Goal: Information Seeking & Learning: Check status

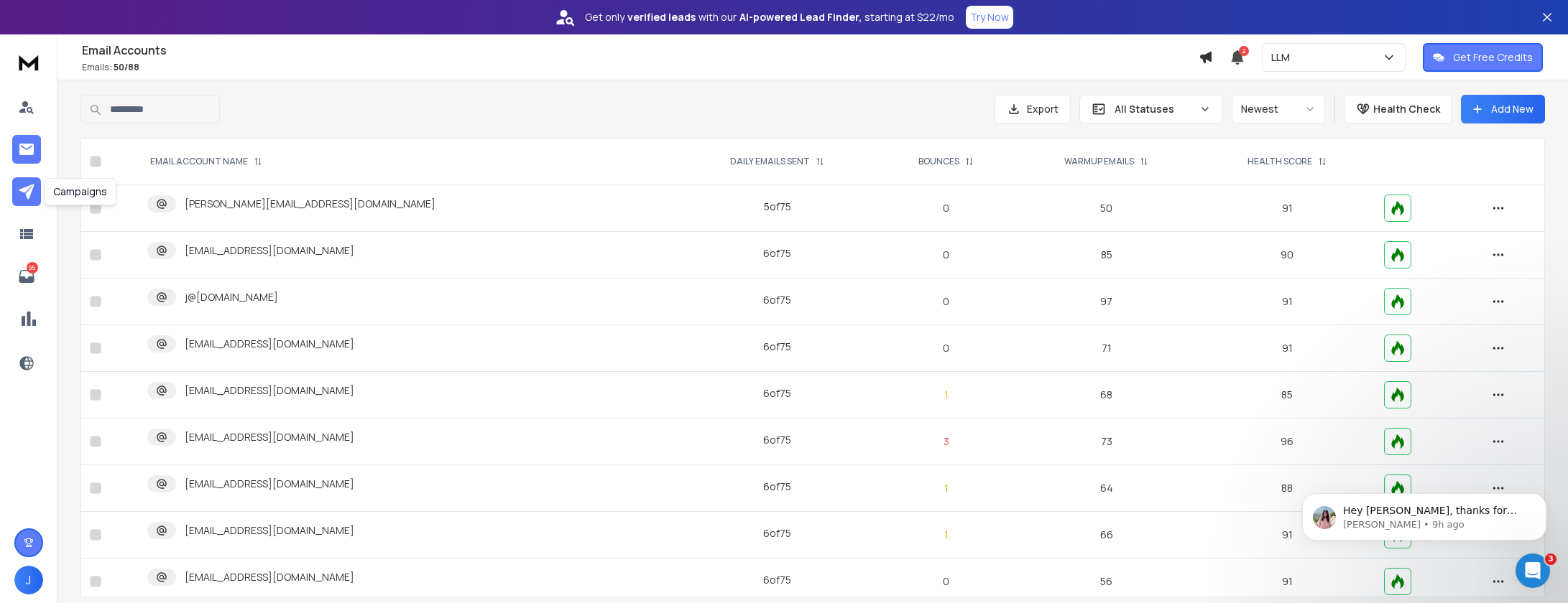
click at [26, 193] on icon at bounding box center [26, 191] width 15 height 15
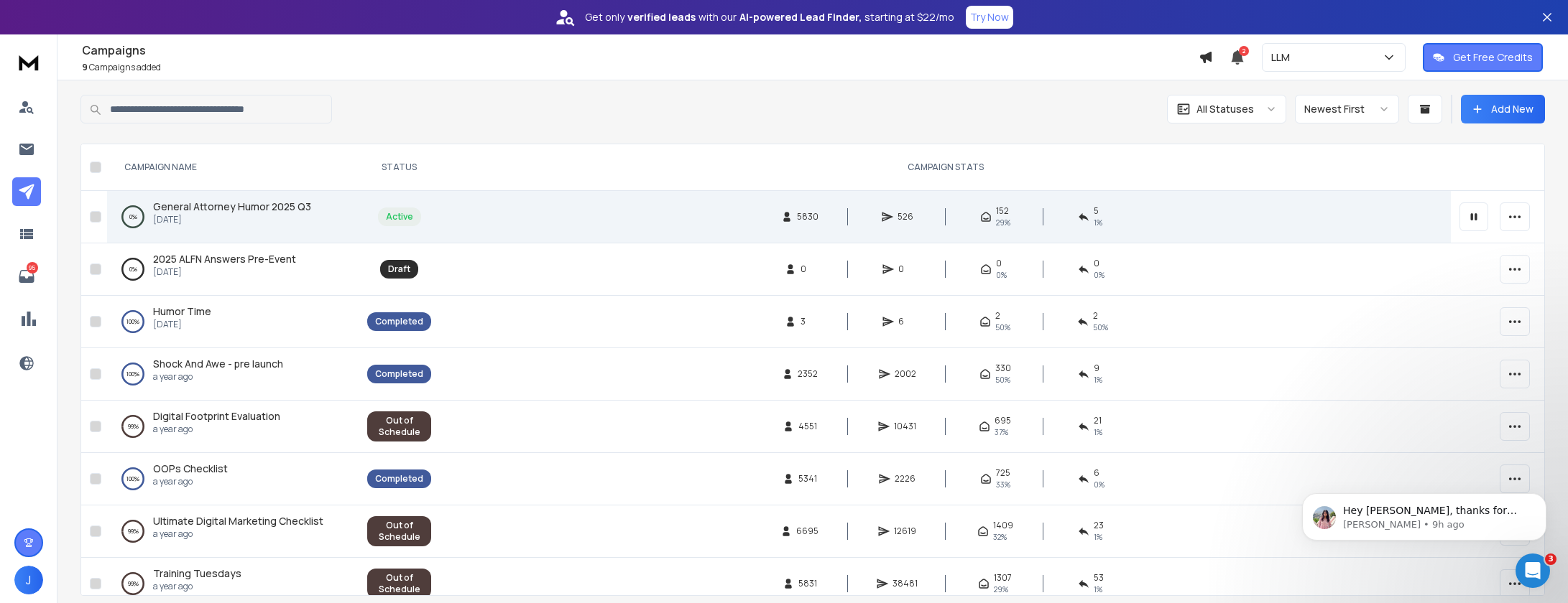
click at [245, 215] on p "[DATE]" at bounding box center [232, 221] width 158 height 12
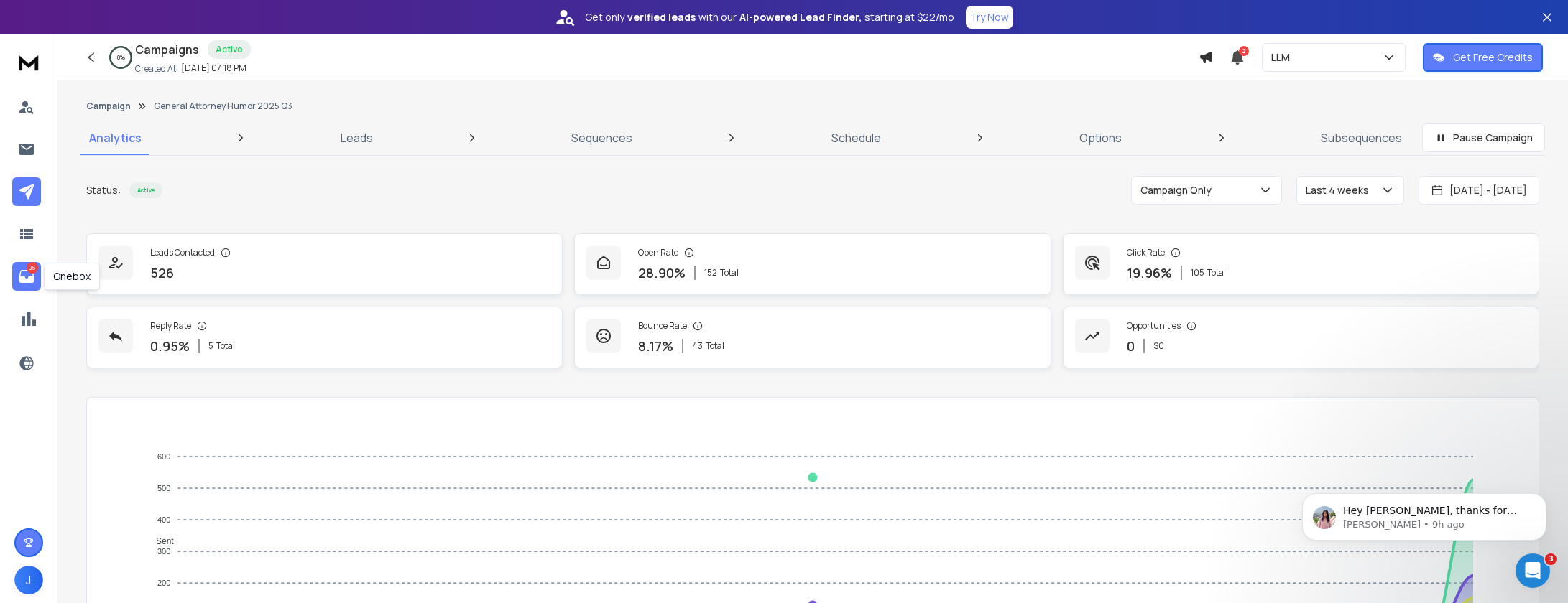
click at [30, 279] on icon at bounding box center [26, 276] width 15 height 13
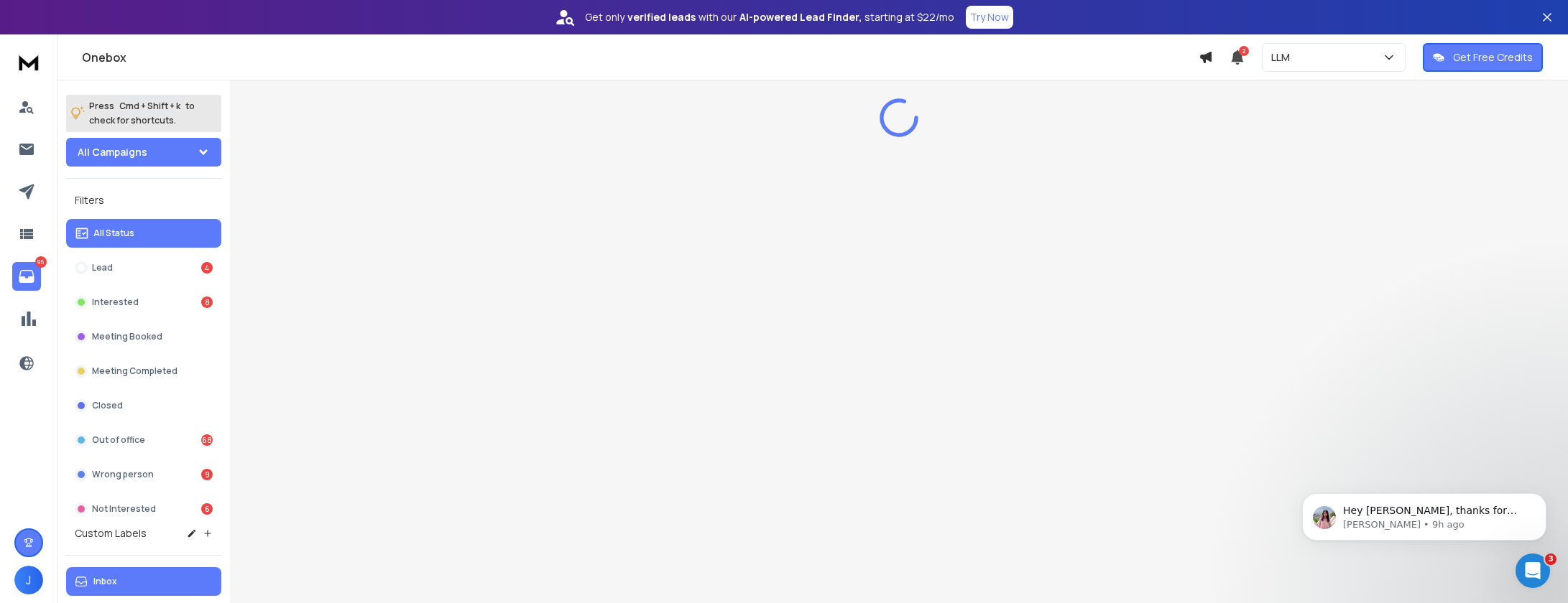
click at [178, 145] on button "All Campaigns" at bounding box center [144, 152] width 155 height 29
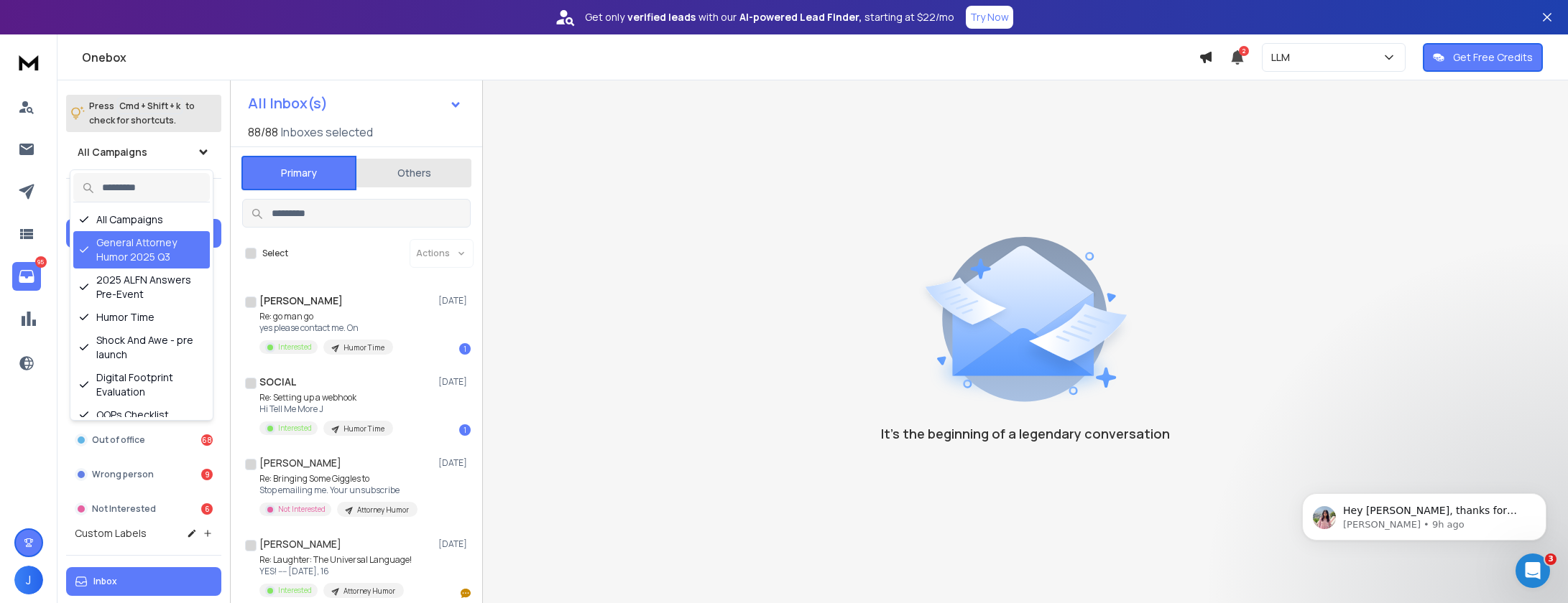
click at [137, 253] on div "General Attorney Humor 2025 Q3" at bounding box center [141, 250] width 136 height 38
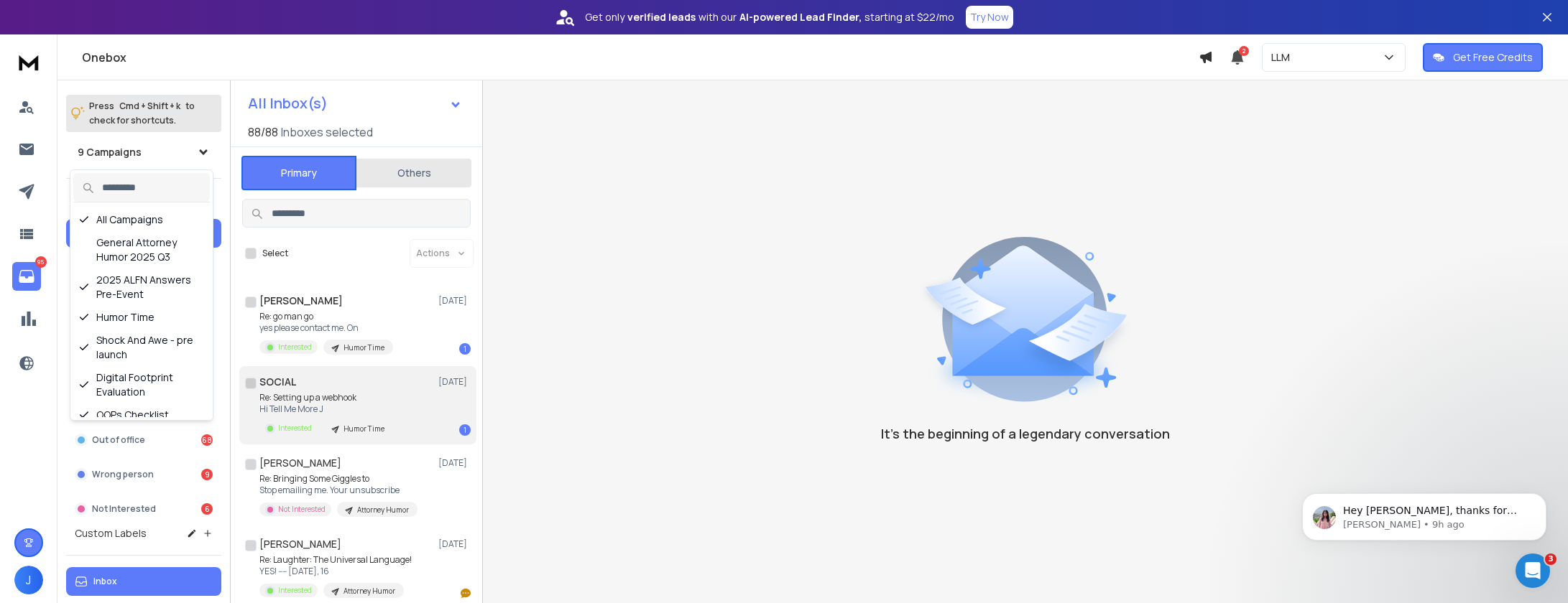
click at [304, 403] on p "Hi Tell Me More J" at bounding box center [326, 409] width 134 height 12
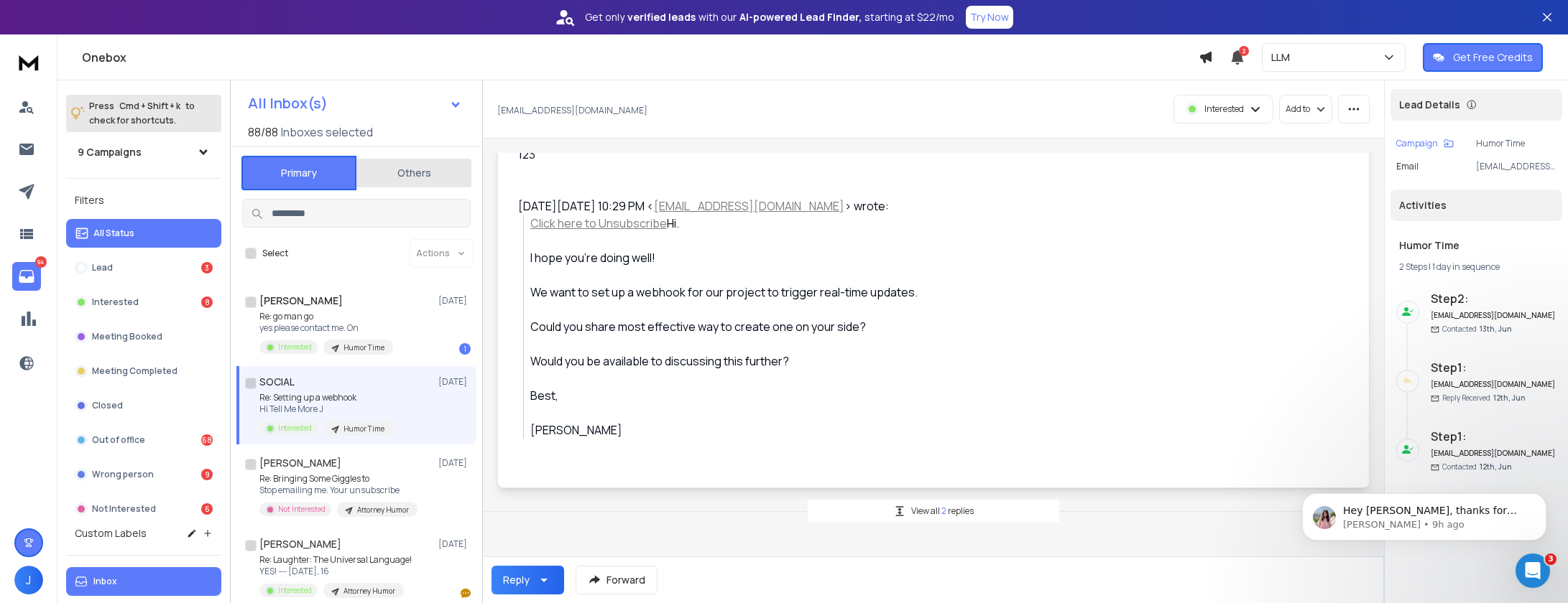
scroll to position [181, 0]
click at [104, 265] on p "Lead" at bounding box center [102, 268] width 21 height 12
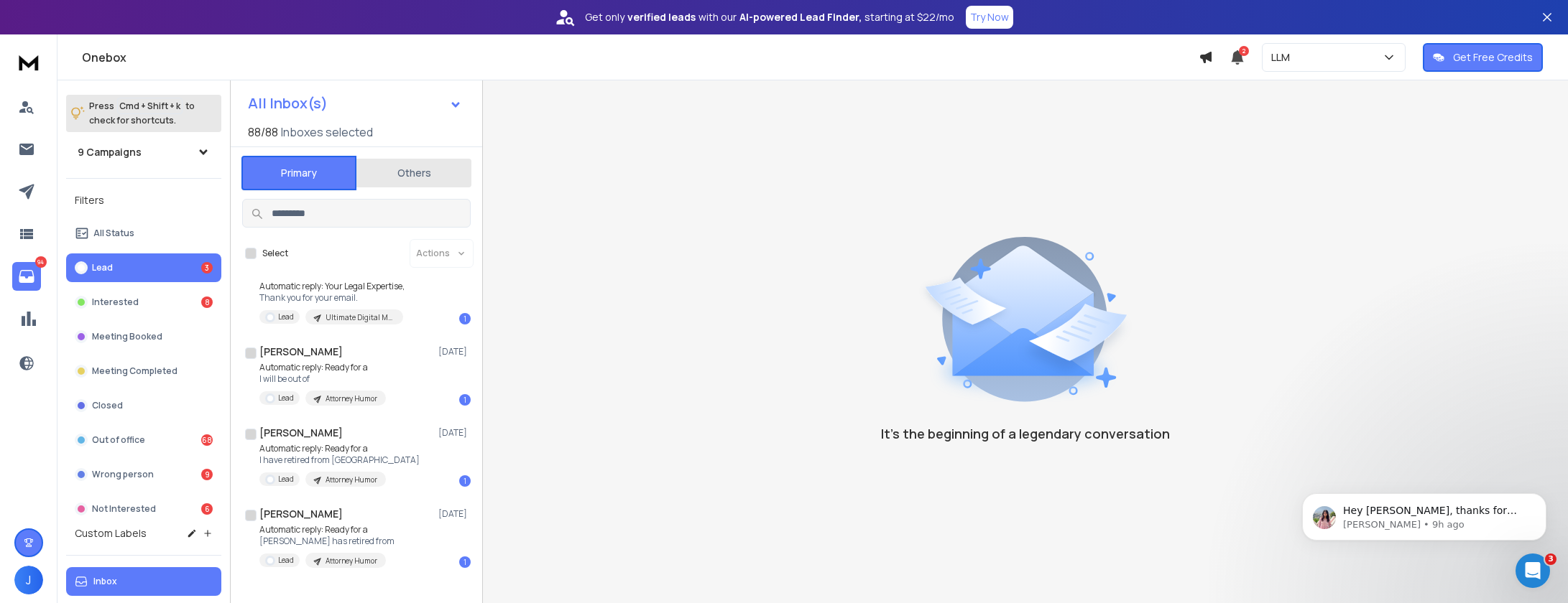
scroll to position [106, 0]
click at [156, 311] on button "Interested 8" at bounding box center [144, 302] width 155 height 29
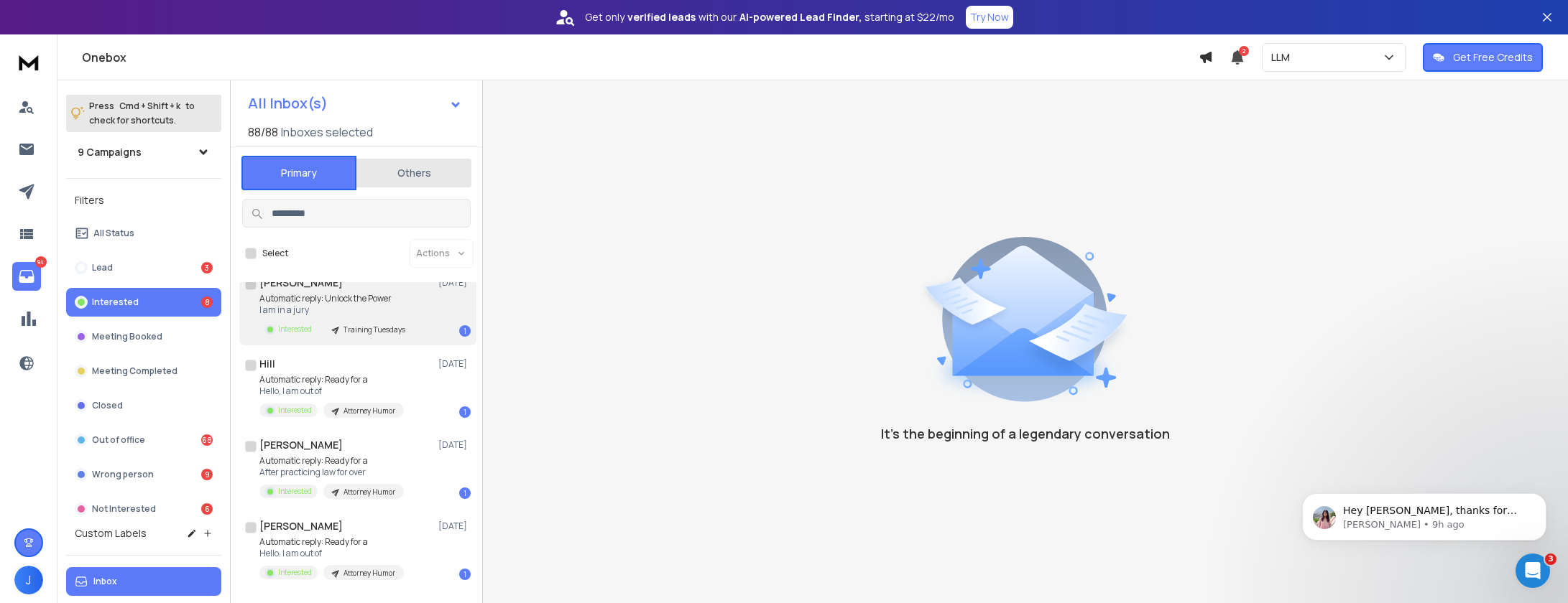
scroll to position [436, 0]
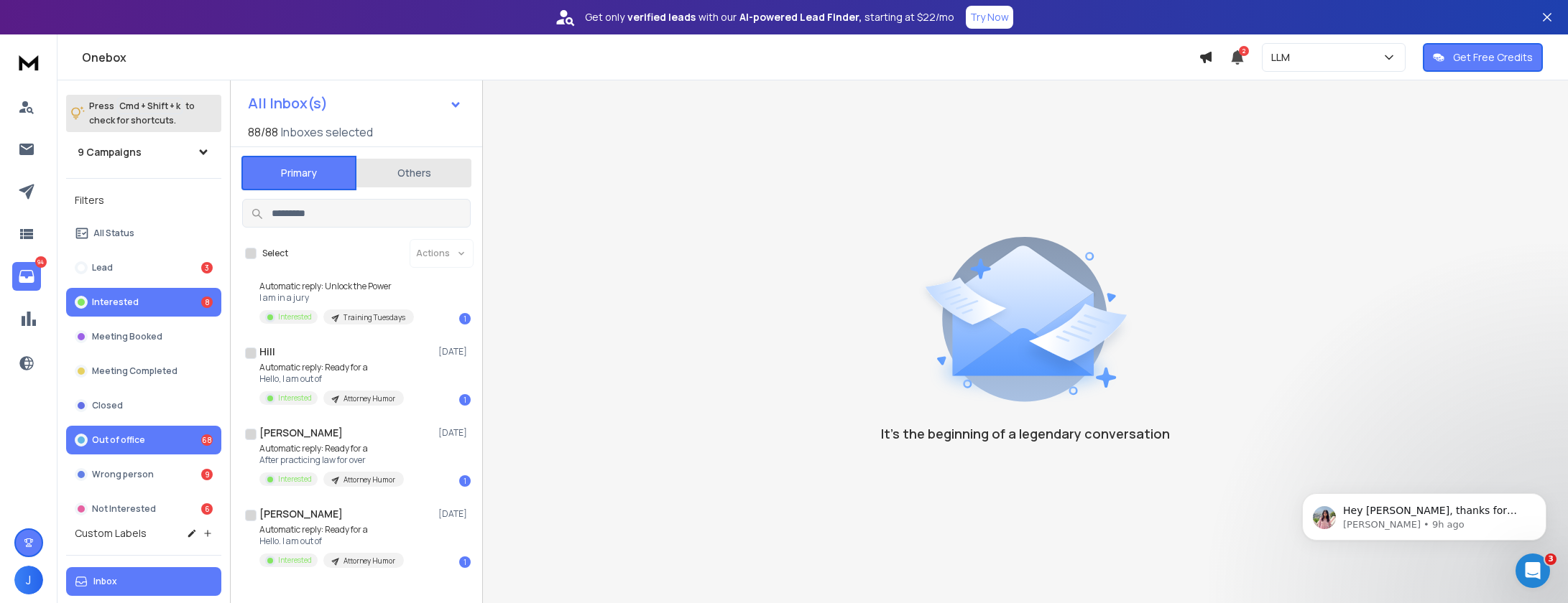
click at [146, 437] on button "Out of office 68" at bounding box center [144, 440] width 155 height 29
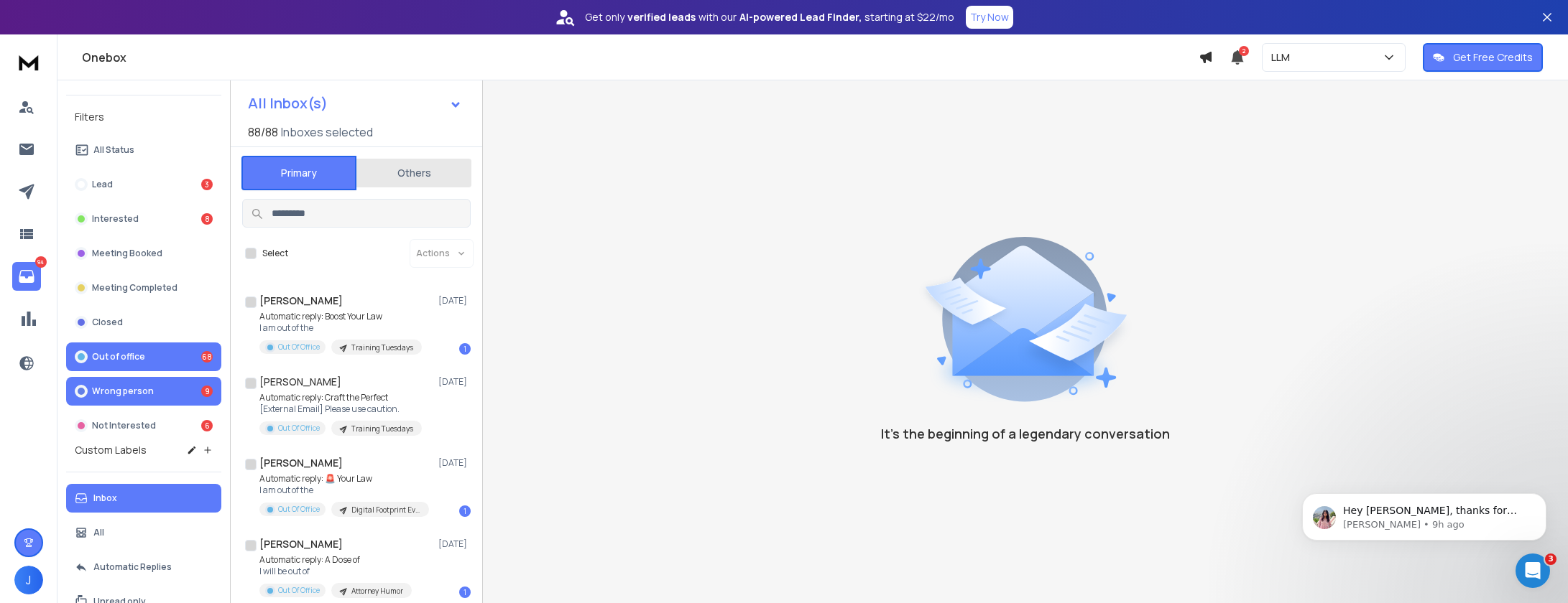
scroll to position [80, 0]
click at [138, 392] on p "Wrong person" at bounding box center [123, 394] width 62 height 12
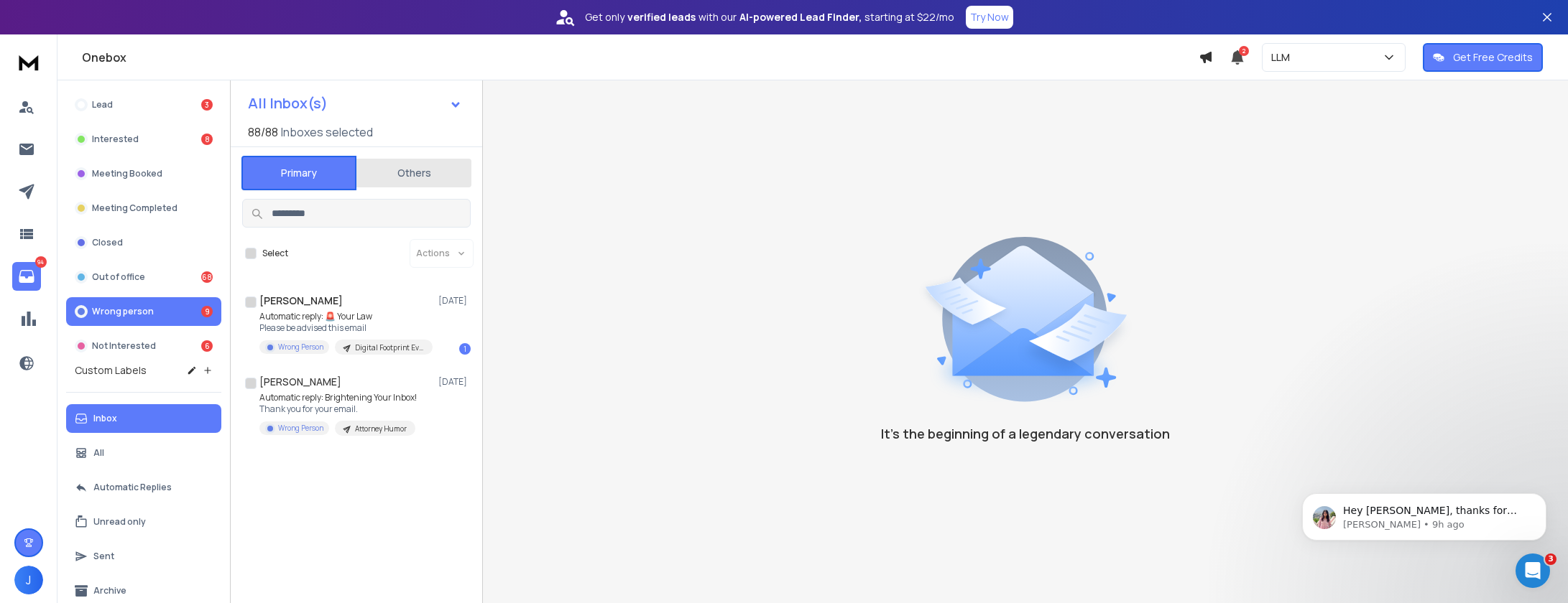
scroll to position [170, 0]
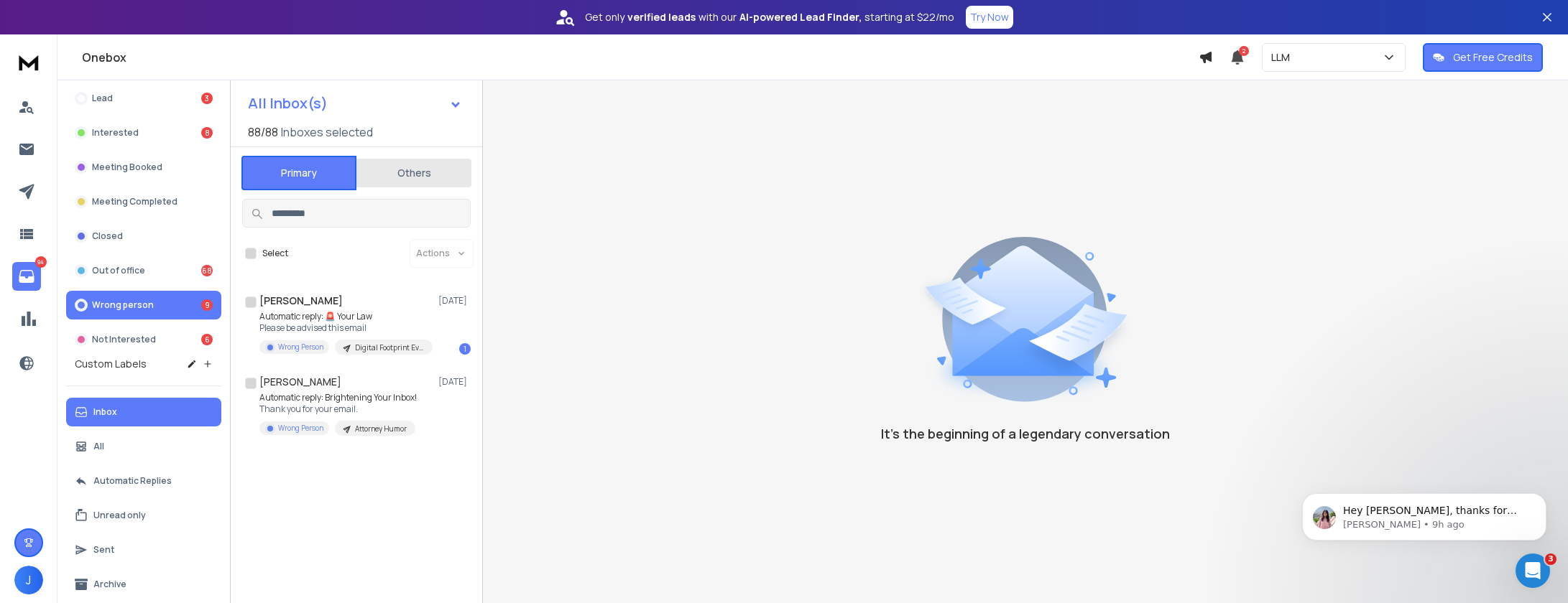
click at [126, 334] on p "Not Interested" at bounding box center [124, 340] width 64 height 12
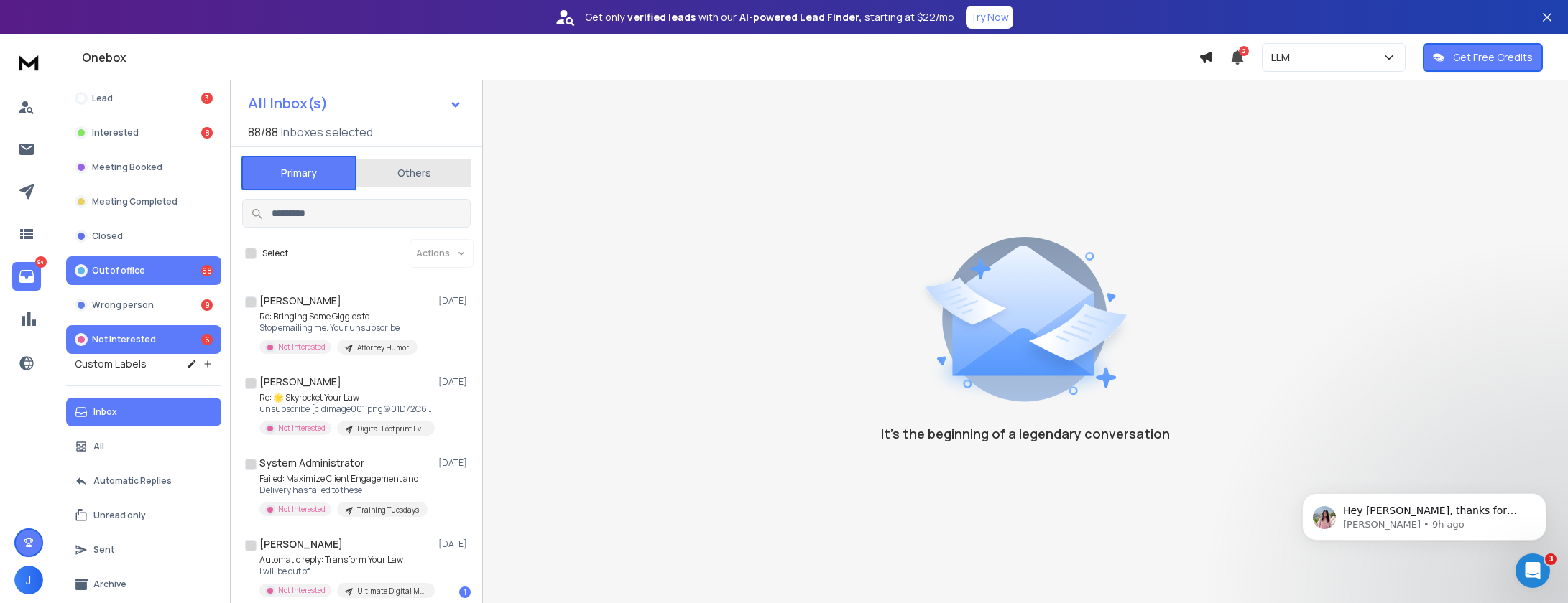
scroll to position [0, 0]
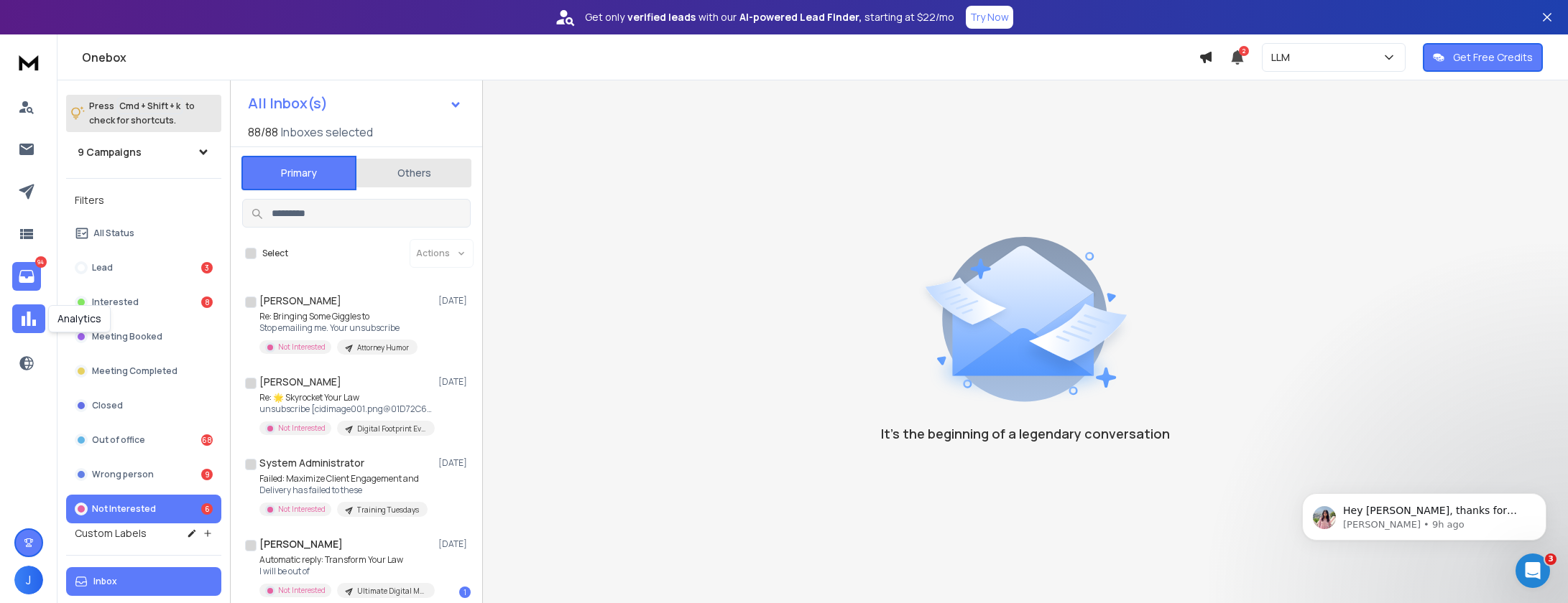
click at [22, 325] on icon at bounding box center [29, 319] width 14 height 14
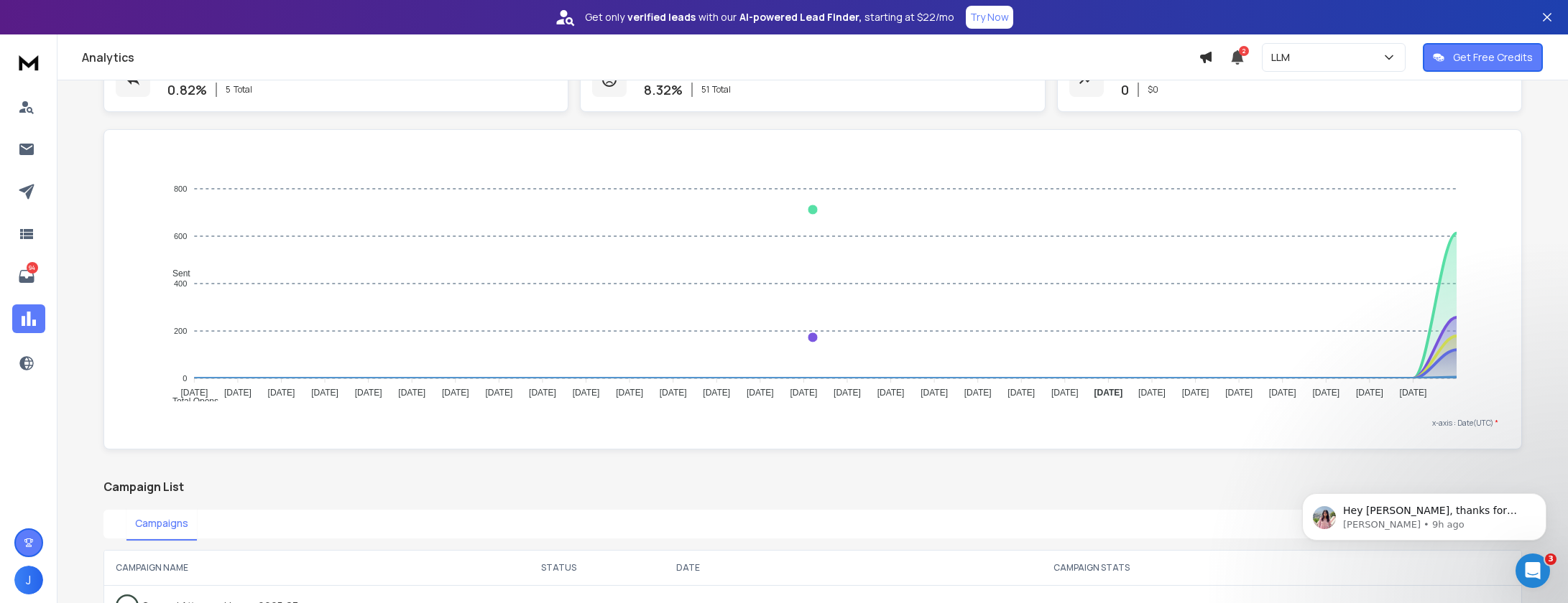
scroll to position [183, 0]
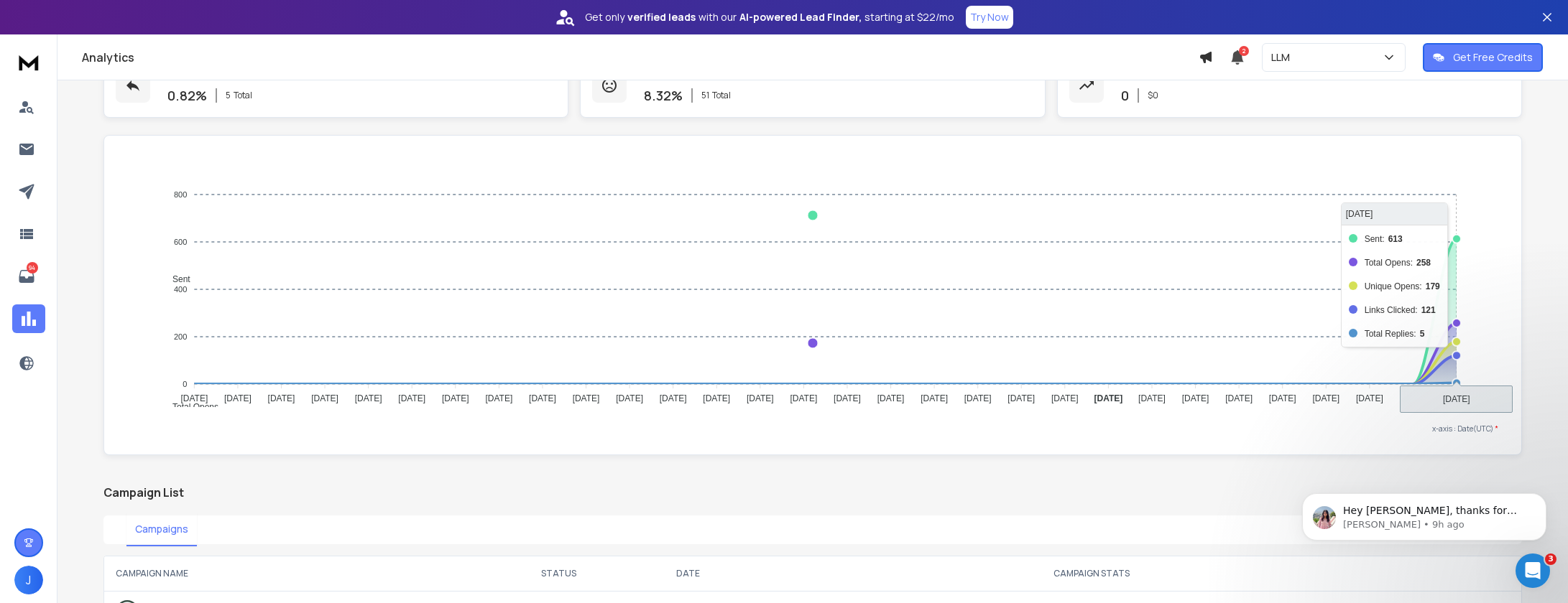
click at [1451, 331] on foreignobject "Sent Total Opens Unique Opens Links Clicked Total Replies" at bounding box center [813, 281] width 1303 height 251
click at [1462, 337] on foreignobject "Sent Total Opens Unique Opens Links Clicked Total Replies" at bounding box center [813, 281] width 1303 height 251
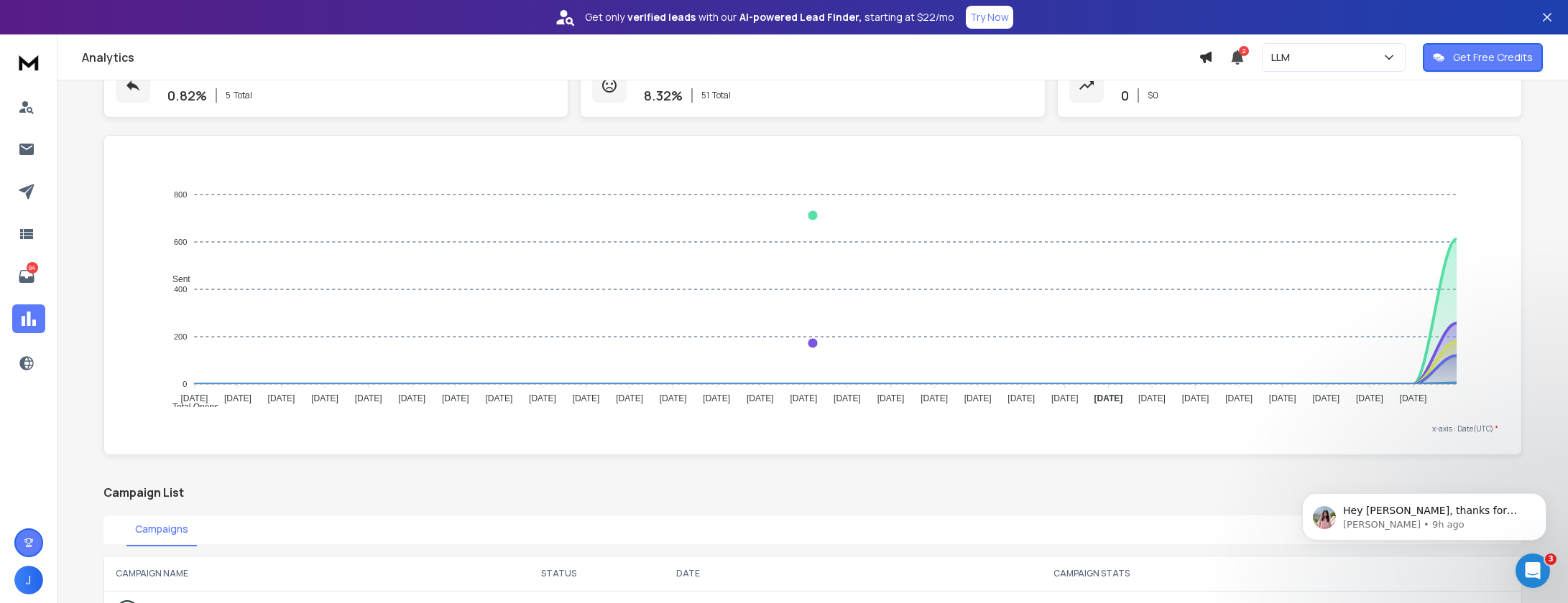
click at [1501, 338] on div "Sent Total Opens Unique Opens Links Clicked Total Replies 800 800 600 600 400 4…" at bounding box center [813, 295] width 1419 height 321
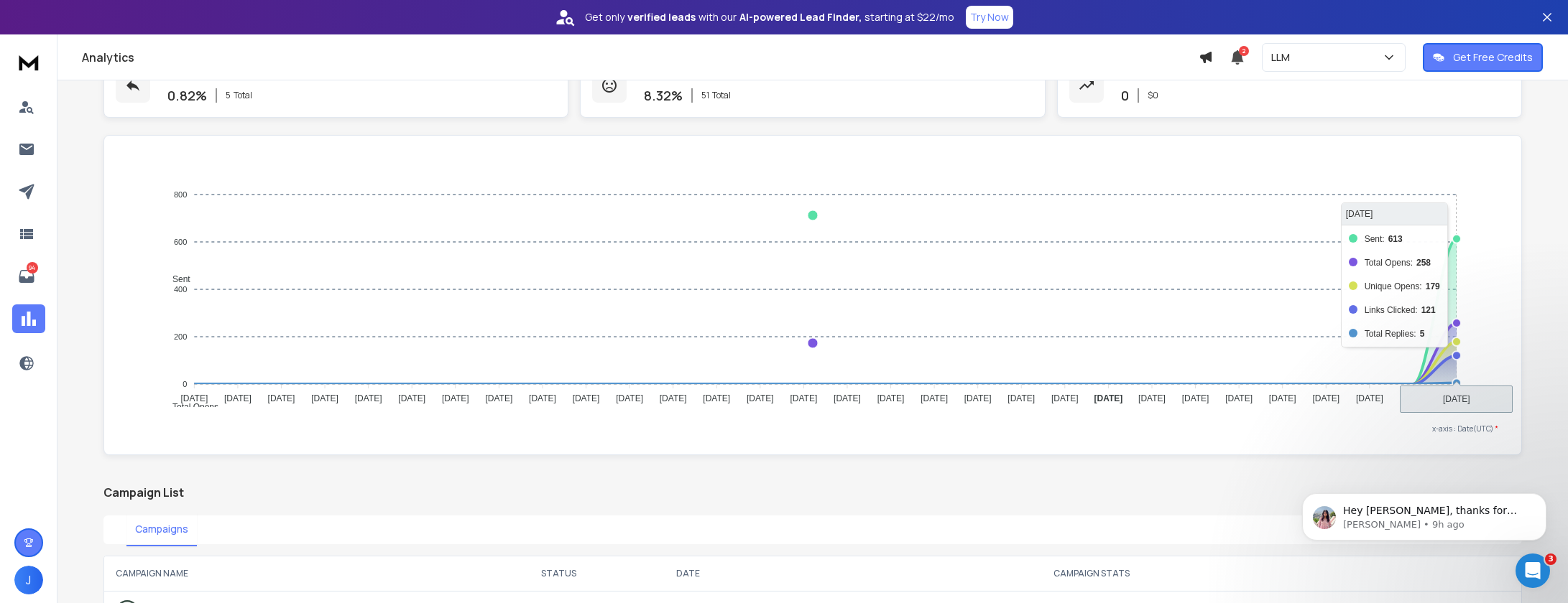
click at [1457, 318] on foreignobject "Sent Total Opens Unique Opens Links Clicked Total Replies" at bounding box center [813, 281] width 1303 height 251
click at [1458, 318] on foreignobject "Sent Total Opens Unique Opens Links Clicked Total Replies" at bounding box center [813, 281] width 1303 height 251
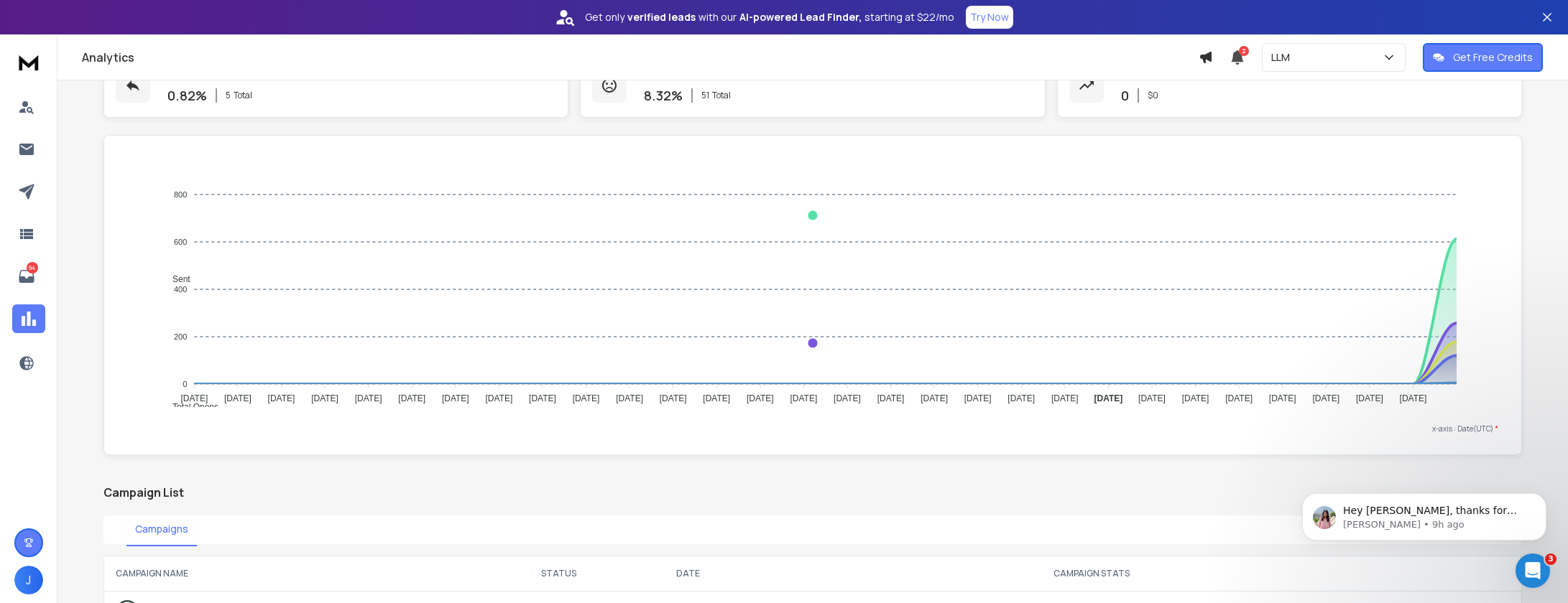
click at [1498, 318] on div "Sent Total Opens Unique Opens Links Clicked Total Replies 800 800 600 600 400 4…" at bounding box center [813, 295] width 1419 height 321
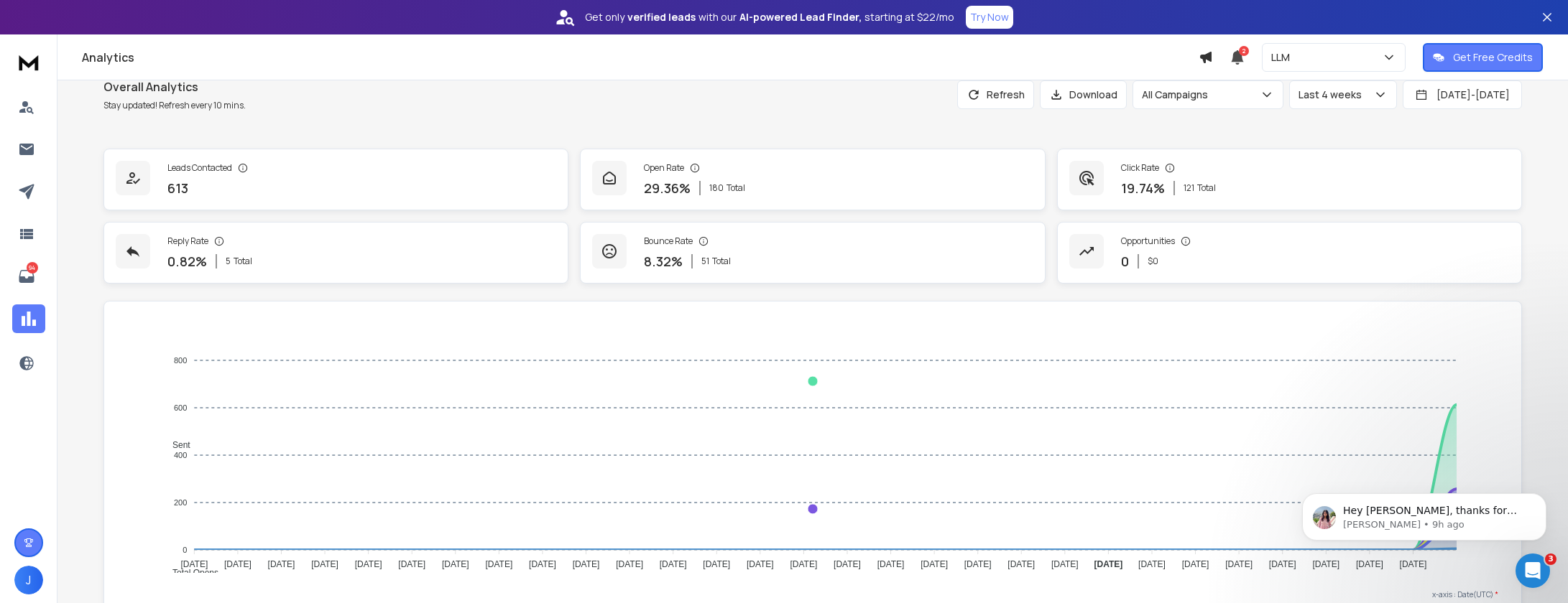
scroll to position [0, 0]
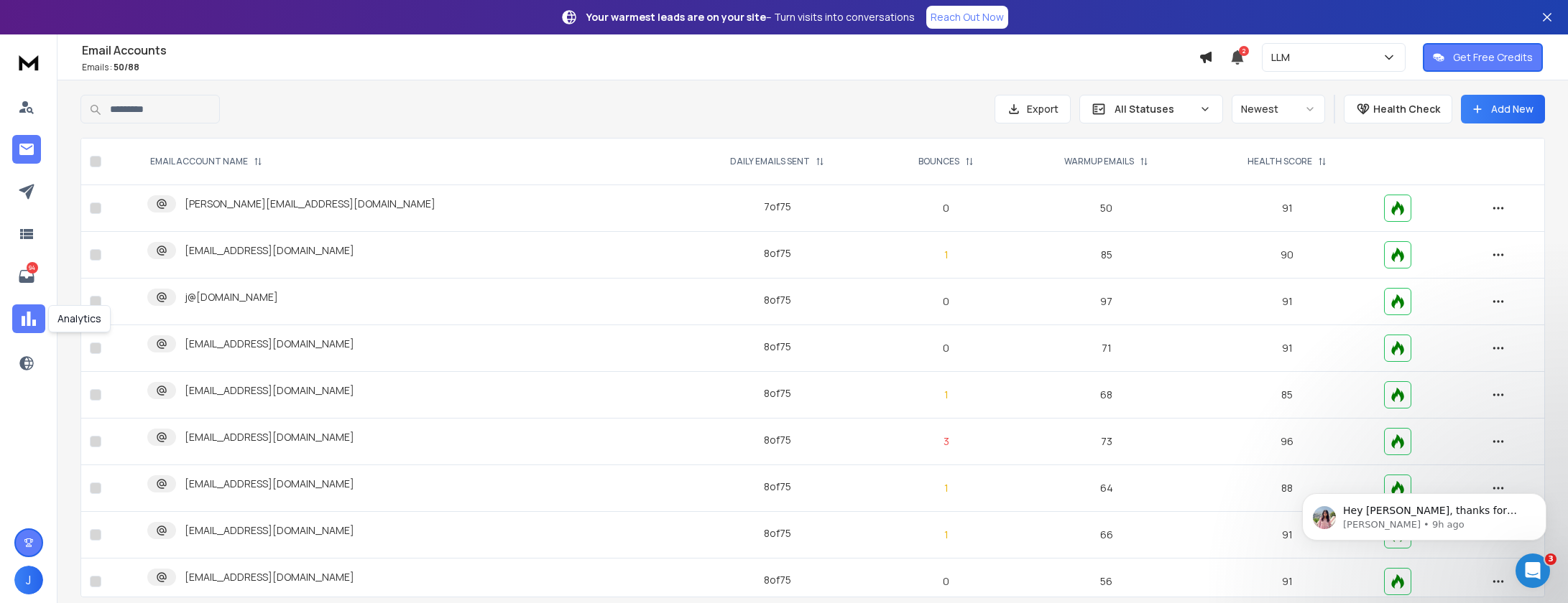
click at [27, 320] on icon at bounding box center [29, 319] width 14 height 14
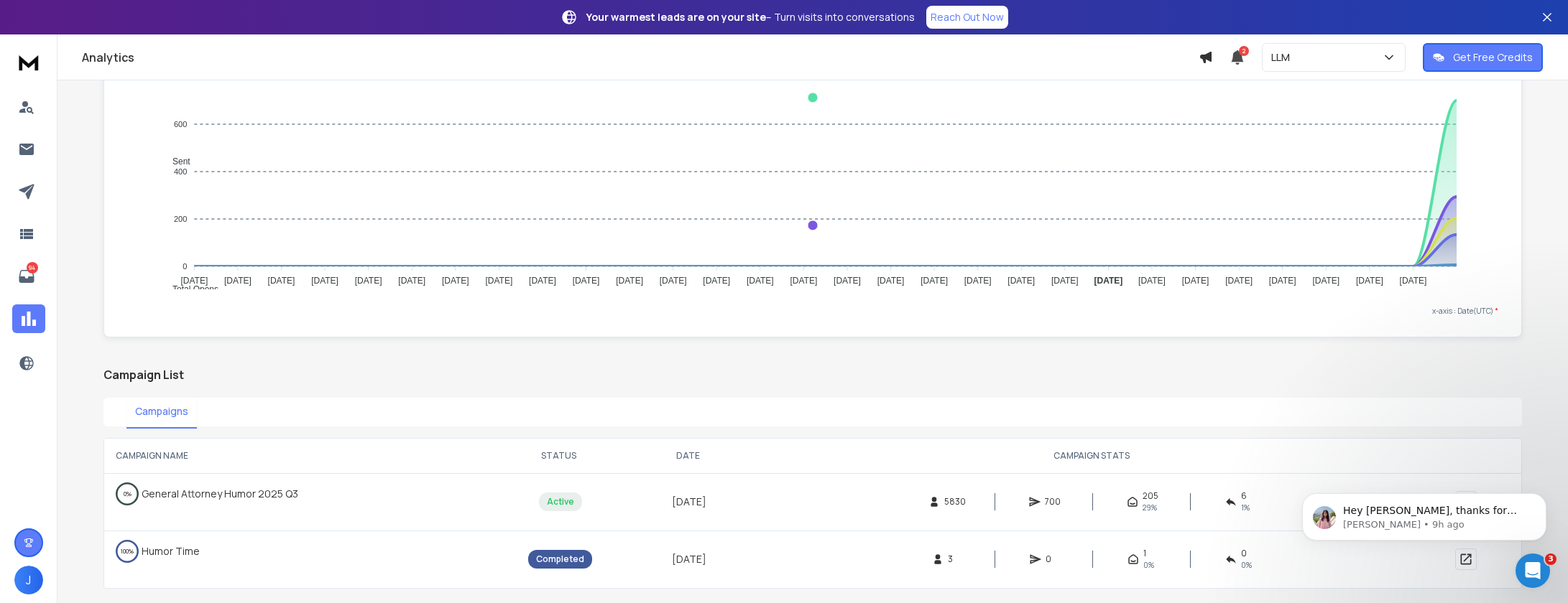
scroll to position [217, 0]
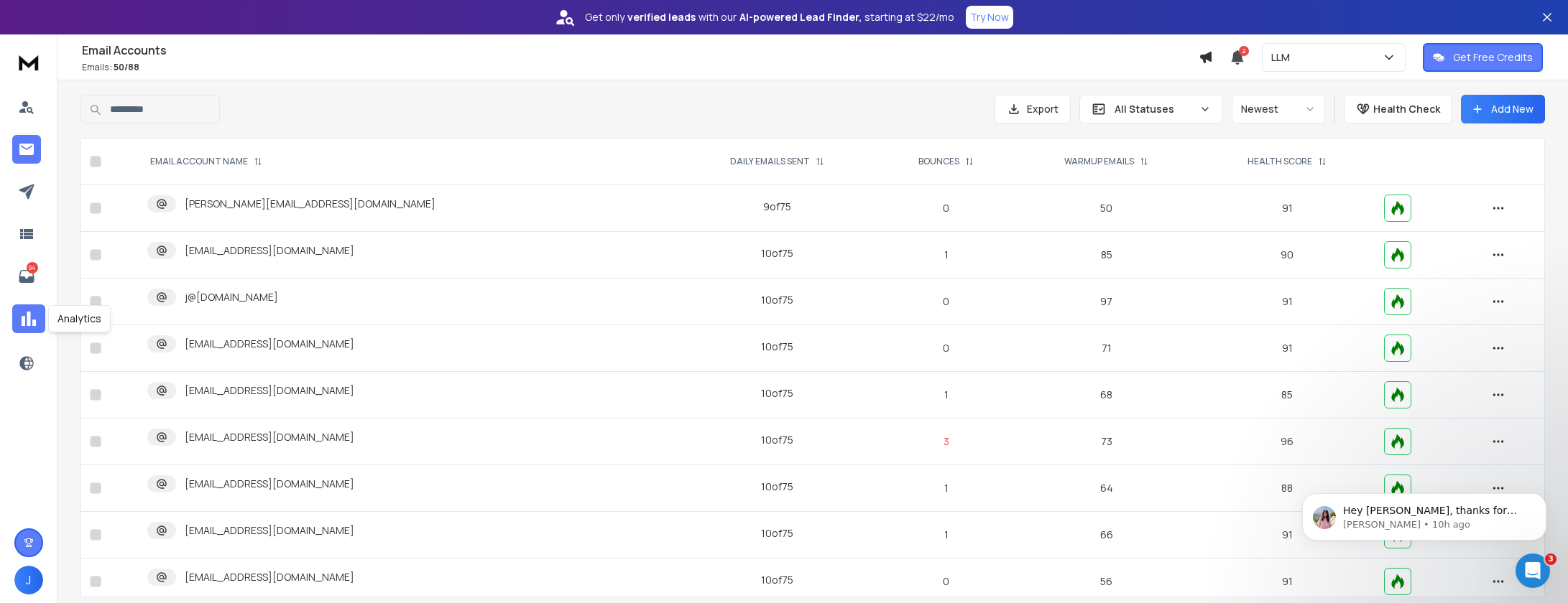
click at [26, 328] on icon at bounding box center [29, 319] width 22 height 22
